Goal: Information Seeking & Learning: Check status

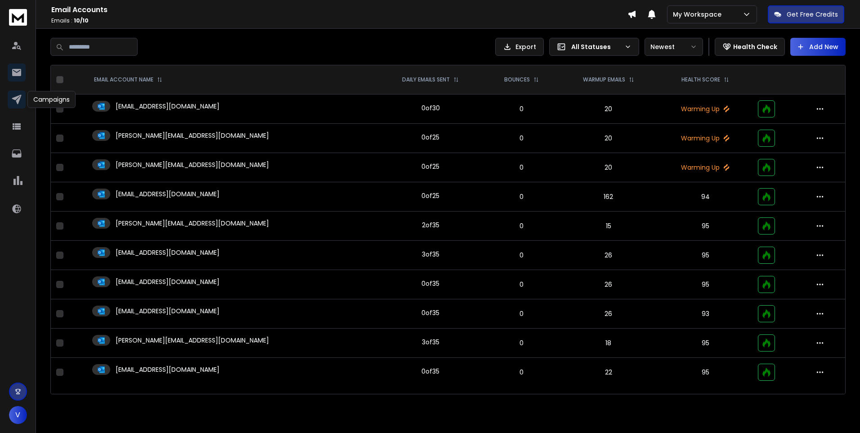
click at [19, 101] on icon at bounding box center [16, 98] width 9 height 9
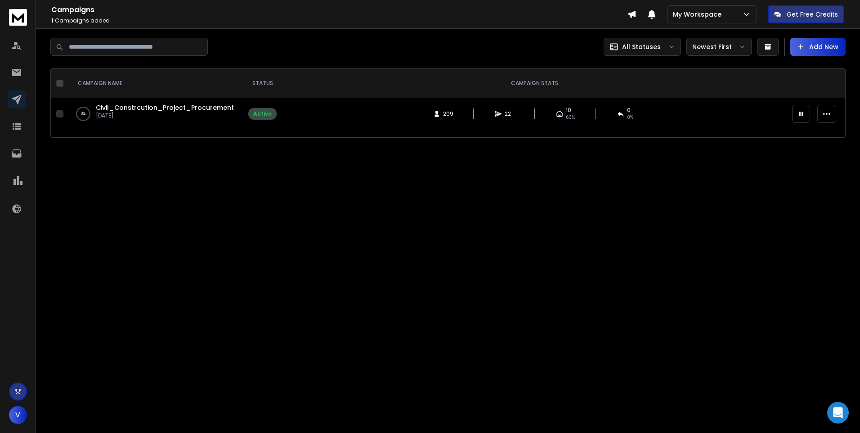
click at [149, 104] on span "Civil_Constrcution_Project_Procurement" at bounding box center [165, 107] width 138 height 9
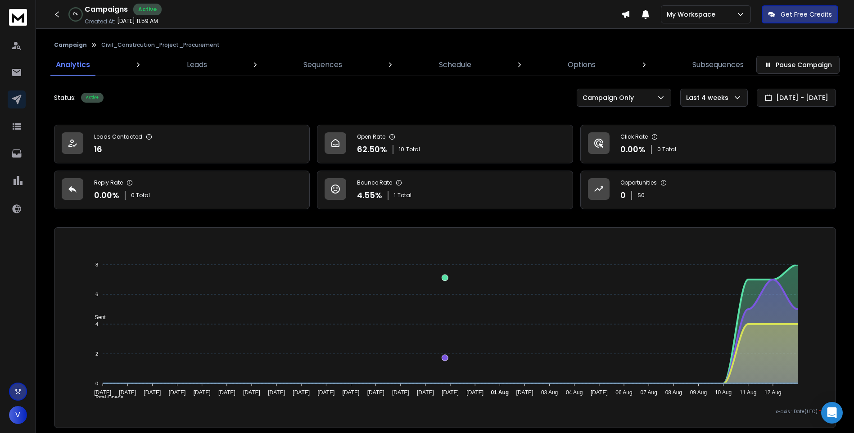
click at [413, 151] on span "Total" at bounding box center [413, 149] width 14 height 7
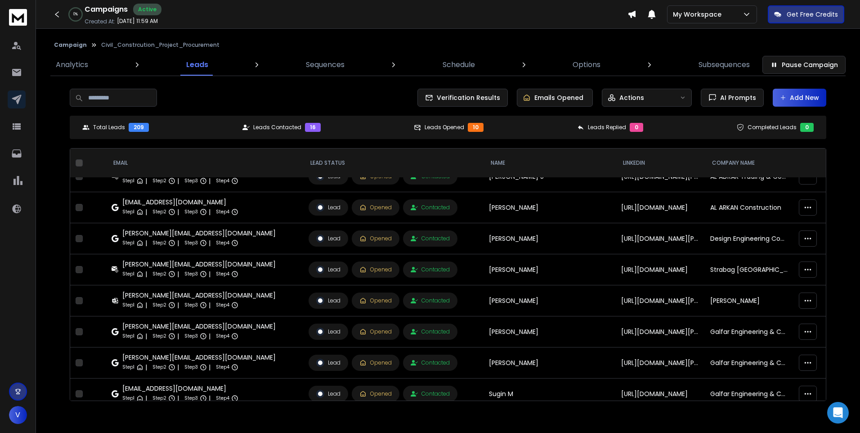
scroll to position [94, 0]
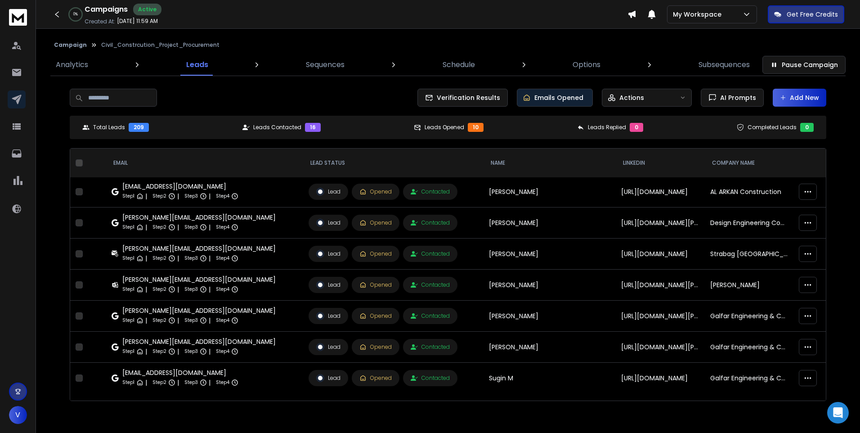
click at [561, 99] on p "Emails Opened" at bounding box center [559, 97] width 49 height 9
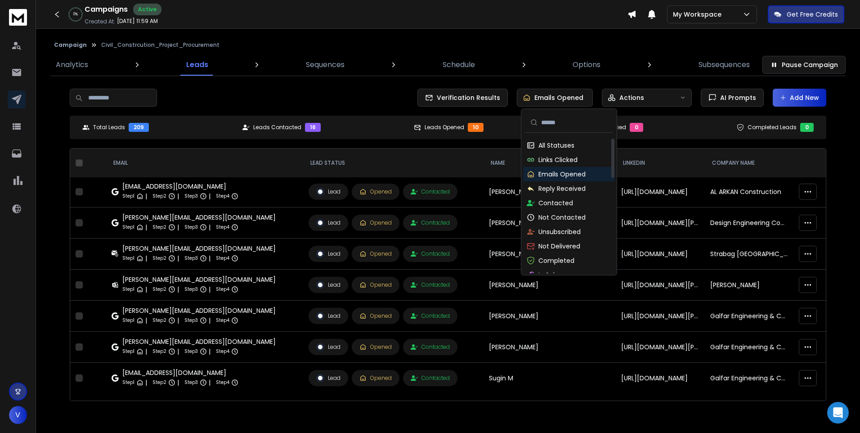
click at [568, 175] on p "Emails Opened" at bounding box center [562, 174] width 47 height 9
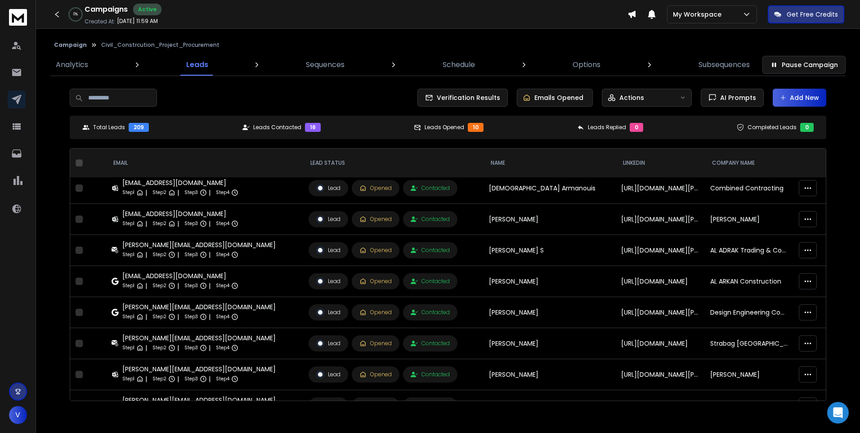
scroll to position [0, 0]
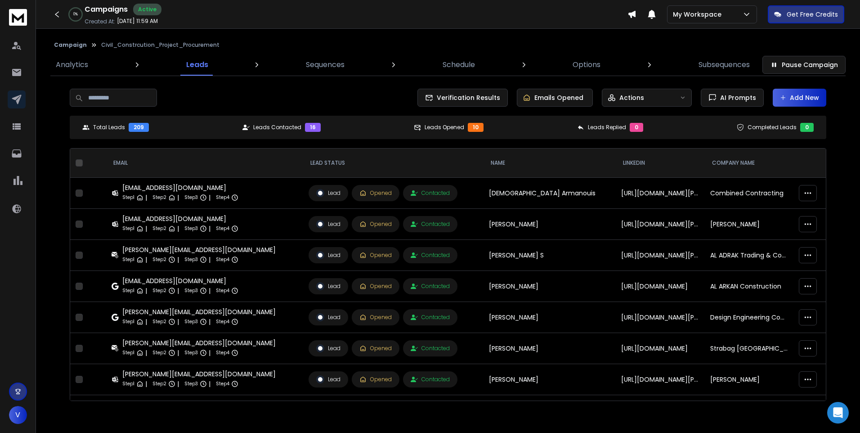
click at [108, 121] on div "Total Leads 209 Leads Contacted 16 Leads Opened 10 Leads Replied 0 Completed Le…" at bounding box center [448, 127] width 757 height 23
click at [108, 126] on p "Total Leads" at bounding box center [109, 127] width 32 height 7
click at [142, 130] on div "209" at bounding box center [139, 127] width 20 height 9
click at [203, 59] on link "Leads" at bounding box center [197, 65] width 33 height 22
click at [204, 65] on p "Leads" at bounding box center [197, 64] width 22 height 11
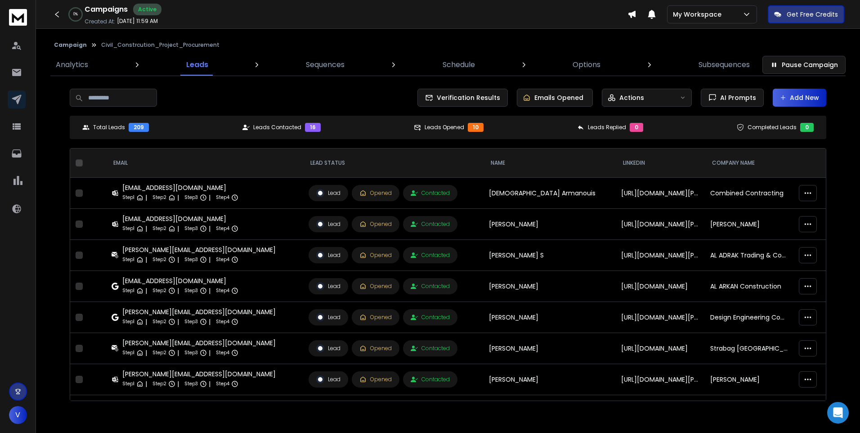
click at [253, 65] on icon at bounding box center [256, 64] width 7 height 7
click at [255, 68] on div "Analytics Leads Sequences Schedule Options Subsequences" at bounding box center [402, 65] width 705 height 22
click at [258, 58] on div "Analytics Leads Sequences Schedule Options Subsequences" at bounding box center [402, 65] width 705 height 22
click at [72, 65] on p "Analytics" at bounding box center [72, 64] width 32 height 11
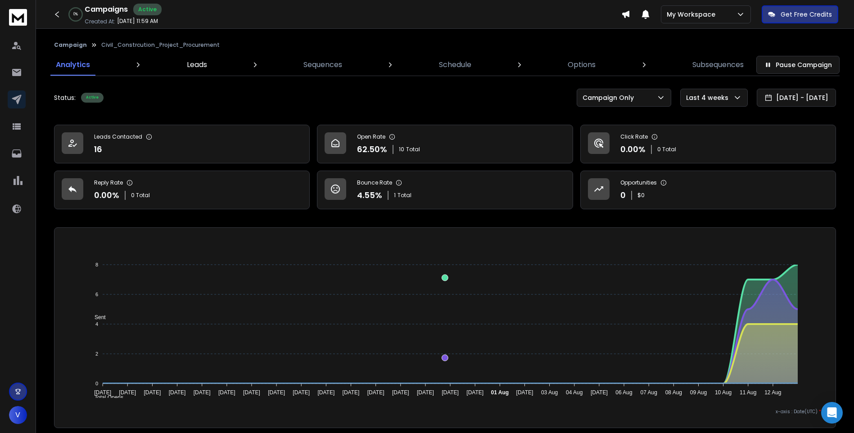
click at [200, 67] on p "Leads" at bounding box center [197, 64] width 20 height 11
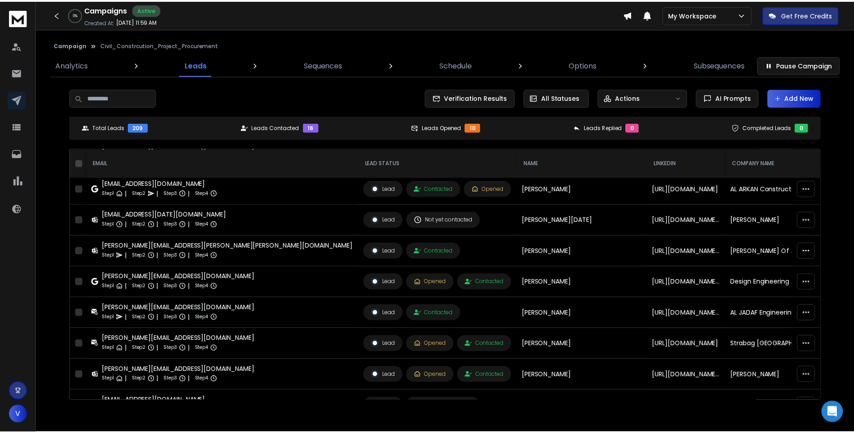
scroll to position [360, 0]
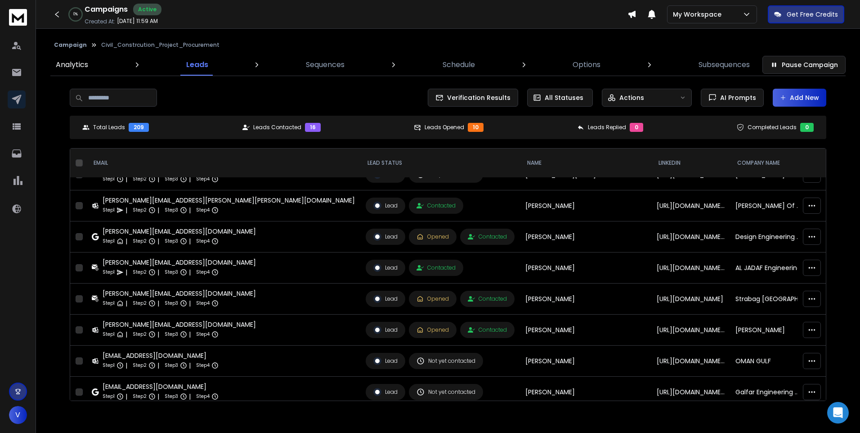
click at [72, 57] on link "Analytics" at bounding box center [71, 65] width 43 height 22
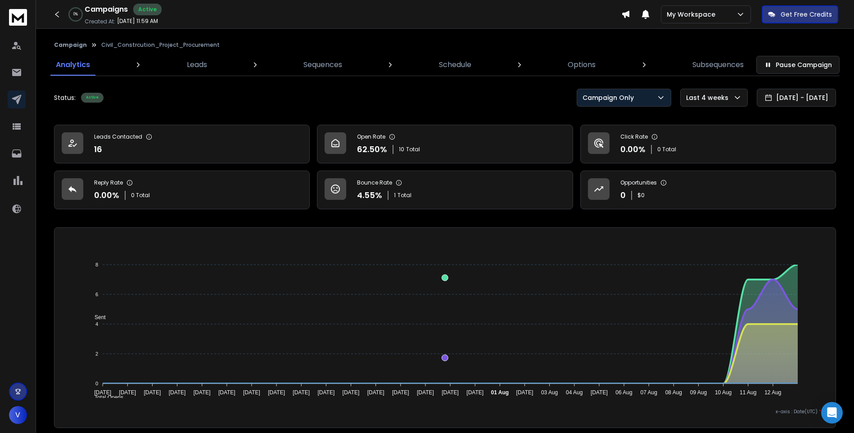
click at [627, 99] on div "Campaign Only" at bounding box center [623, 97] width 83 height 9
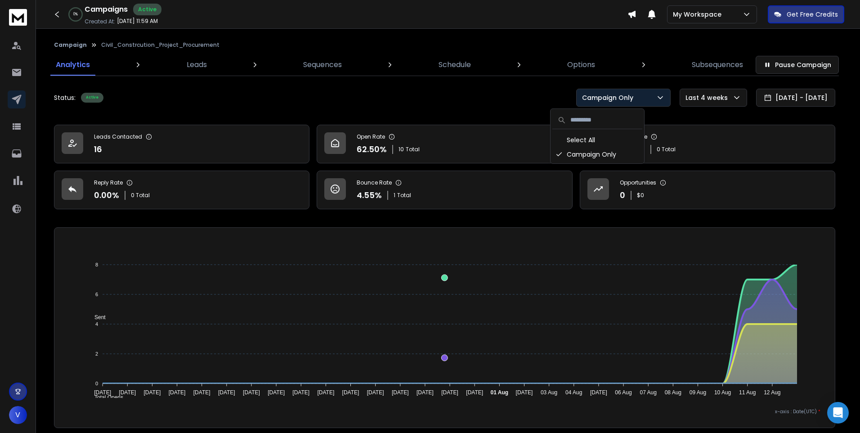
click at [627, 99] on div "Campaign Only" at bounding box center [623, 97] width 83 height 9
click at [410, 99] on div "Status: Active Pause Campaign Campaign Only Last 4 weeks 16 Jul 2025 - 13 Aug 2…" at bounding box center [445, 98] width 782 height 18
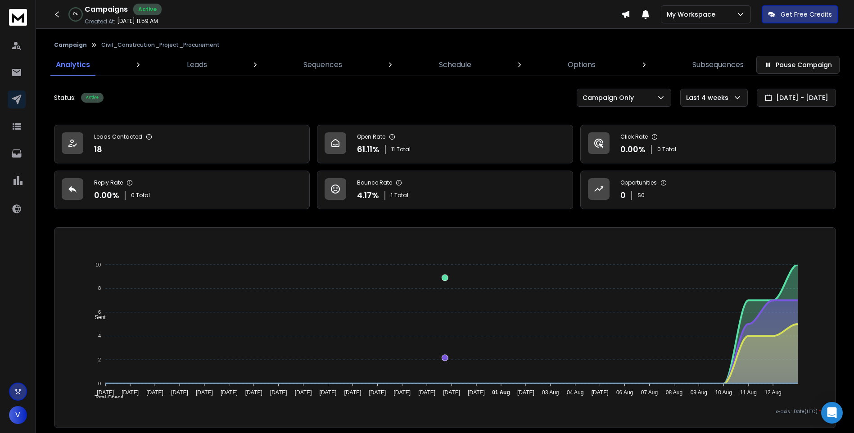
click at [393, 153] on div "61.11 % 11 Total" at bounding box center [384, 149] width 54 height 13
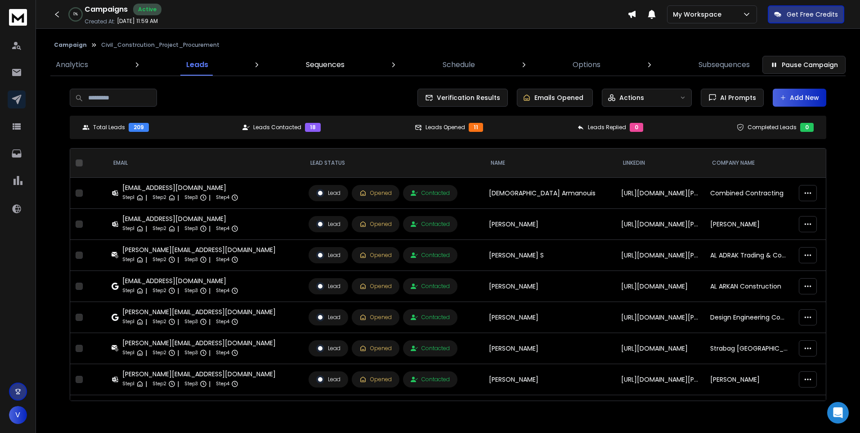
click at [313, 68] on p "Sequences" at bounding box center [325, 64] width 39 height 11
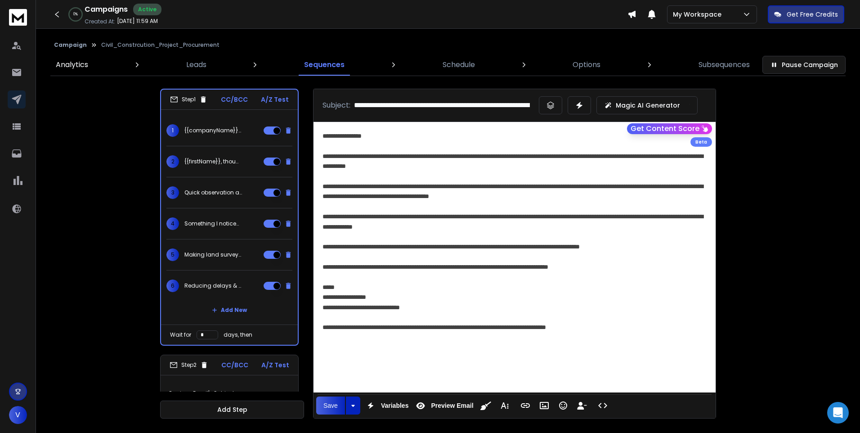
click at [69, 68] on p "Analytics" at bounding box center [72, 64] width 32 height 11
